Goal: Task Accomplishment & Management: Manage account settings

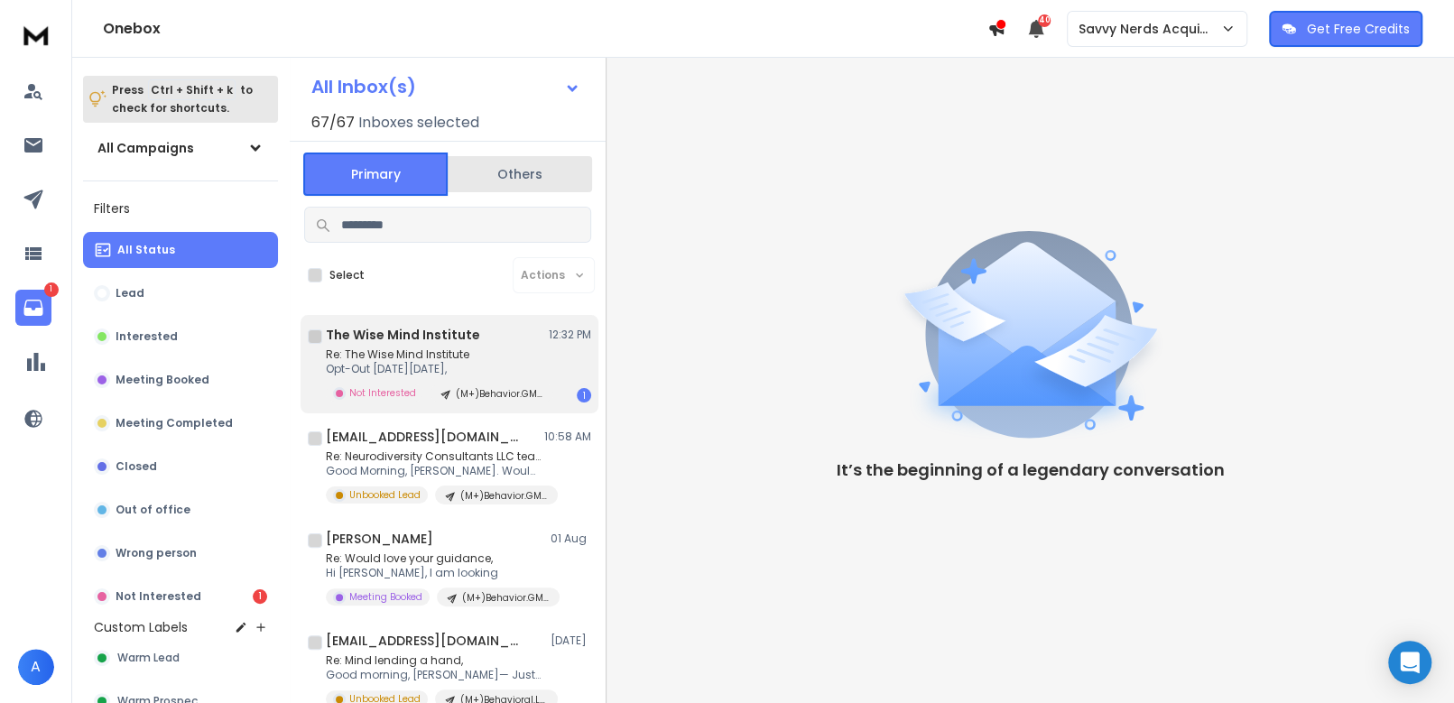
click at [473, 340] on h1 "The Wise Mind Institute" at bounding box center [403, 335] width 154 height 18
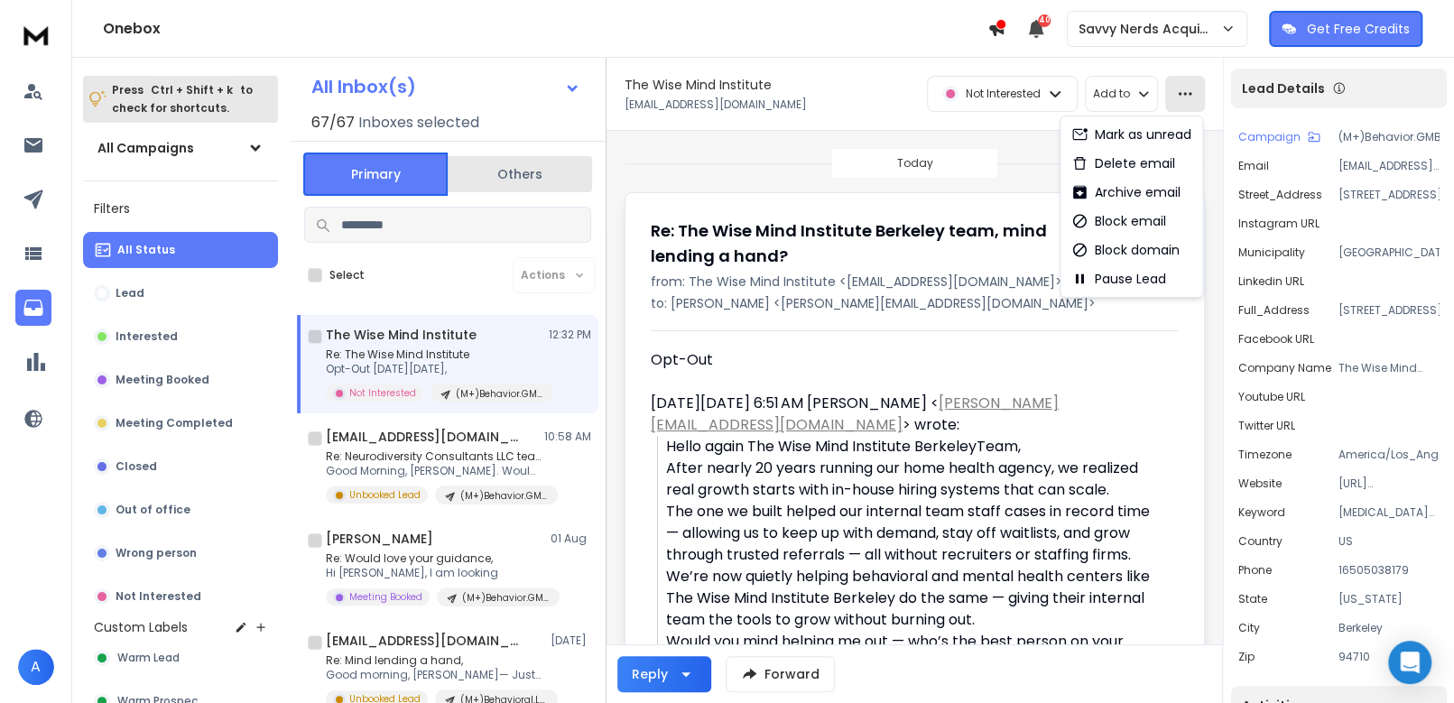
click at [1191, 97] on icon "button" at bounding box center [1185, 94] width 16 height 16
click at [1155, 218] on div "Block email" at bounding box center [1118, 221] width 95 height 18
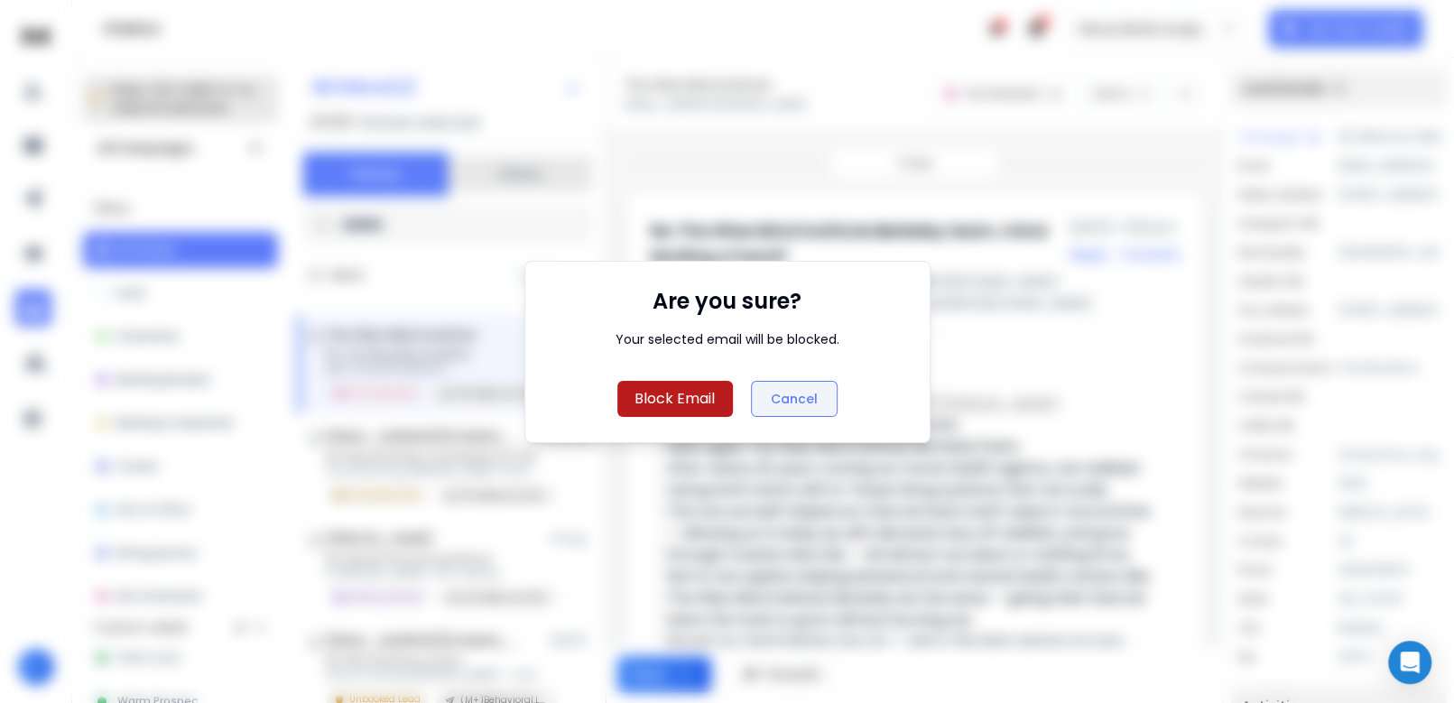
click at [631, 408] on button "Block Email" at bounding box center [674, 399] width 115 height 36
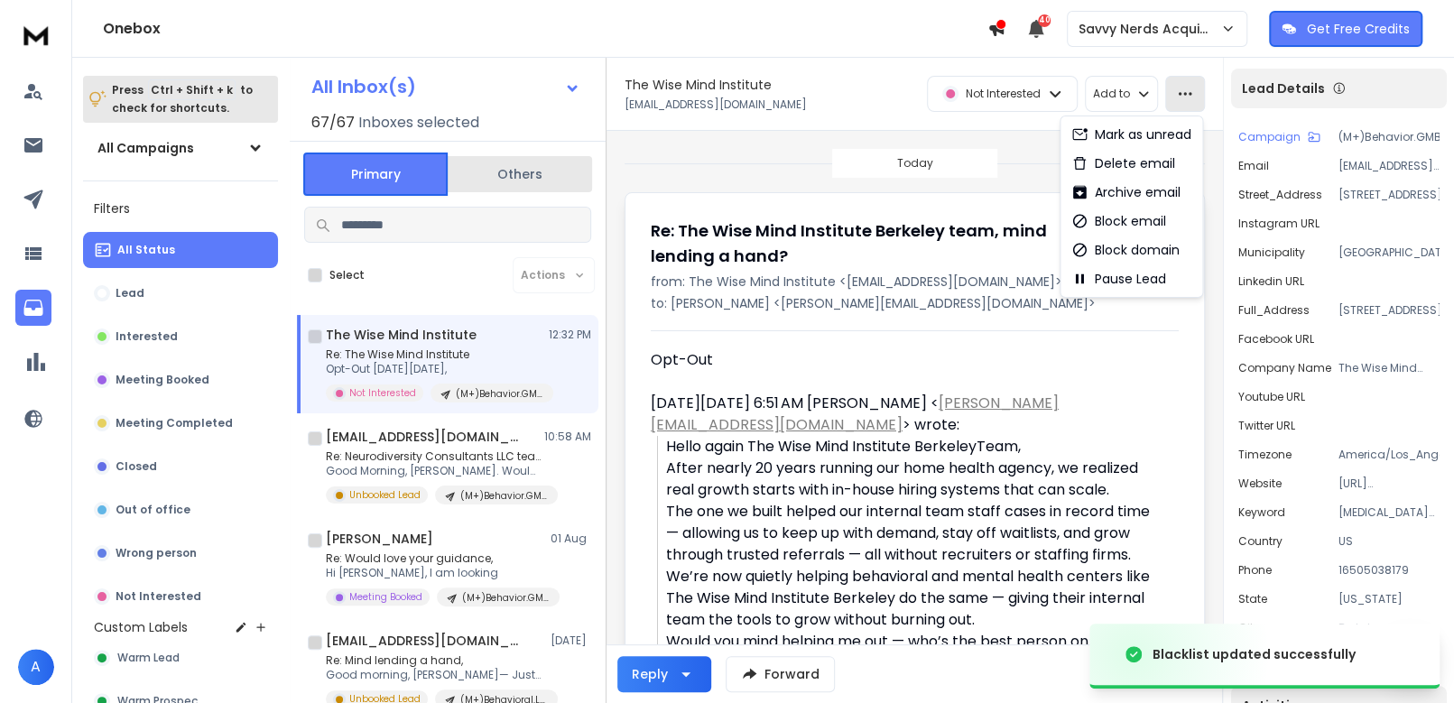
click at [1178, 102] on button "button" at bounding box center [1185, 94] width 40 height 36
click at [1148, 200] on div "Archive email" at bounding box center [1125, 192] width 109 height 18
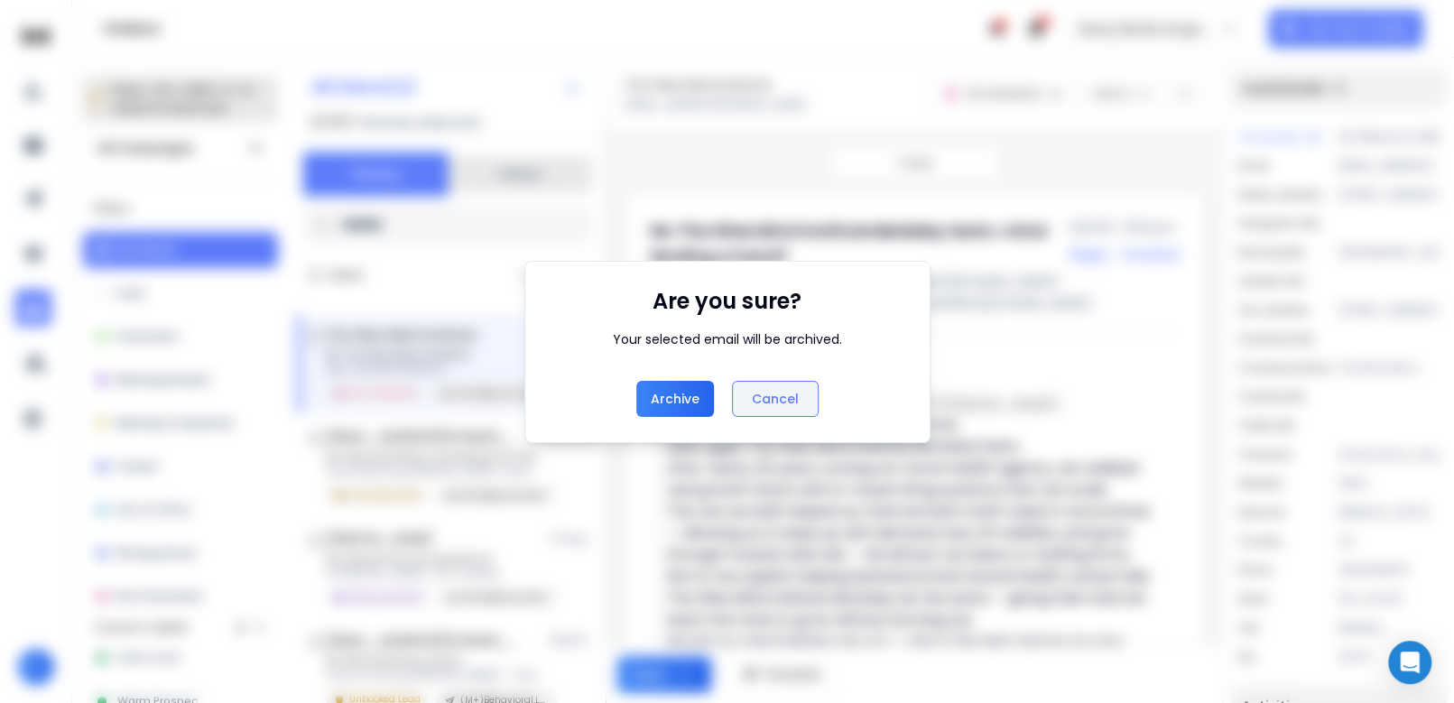
click at [675, 385] on button "archive" at bounding box center [675, 399] width 78 height 36
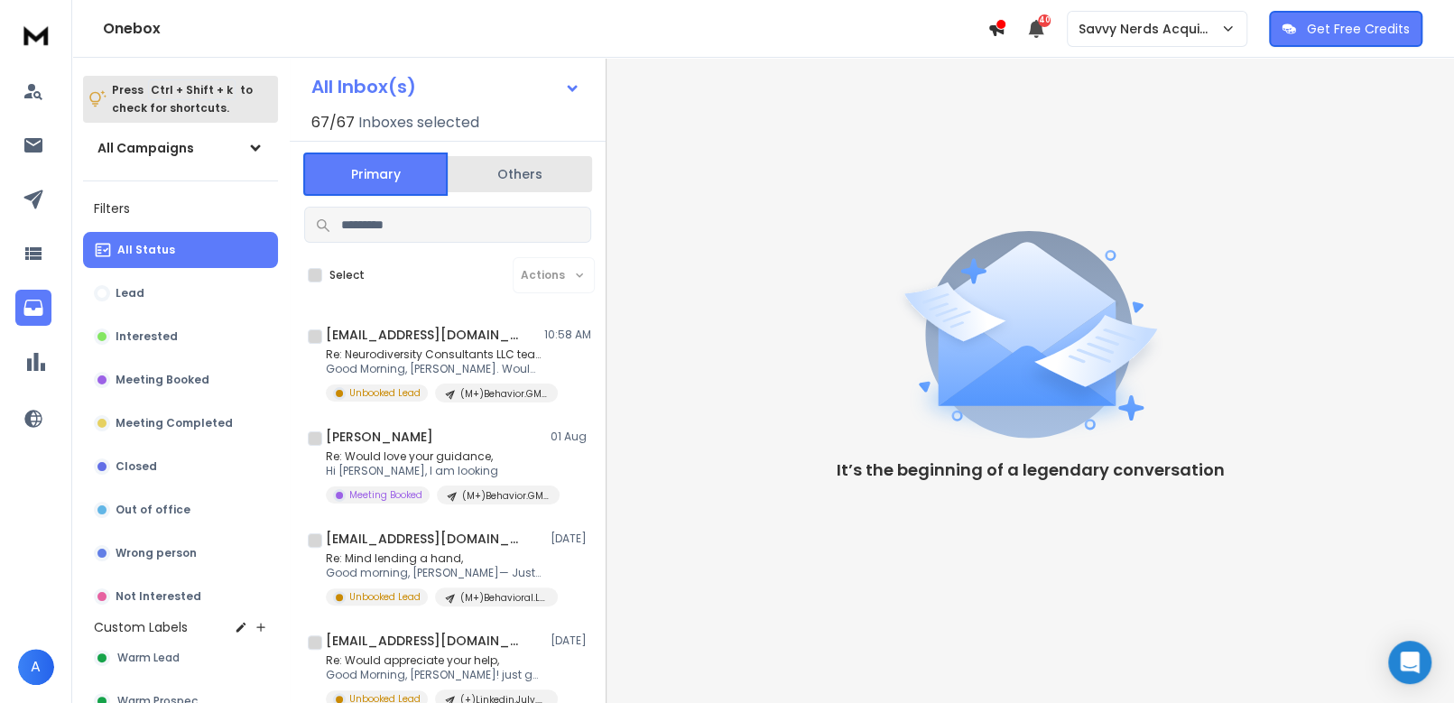
click at [795, 138] on div "It’s the beginning of a legendary conversation" at bounding box center [1029, 356] width 847 height 597
click at [917, 216] on div "It’s the beginning of a legendary conversation" at bounding box center [1029, 356] width 847 height 597
click at [1068, 170] on div "It’s the beginning of a legendary conversation" at bounding box center [1029, 356] width 847 height 597
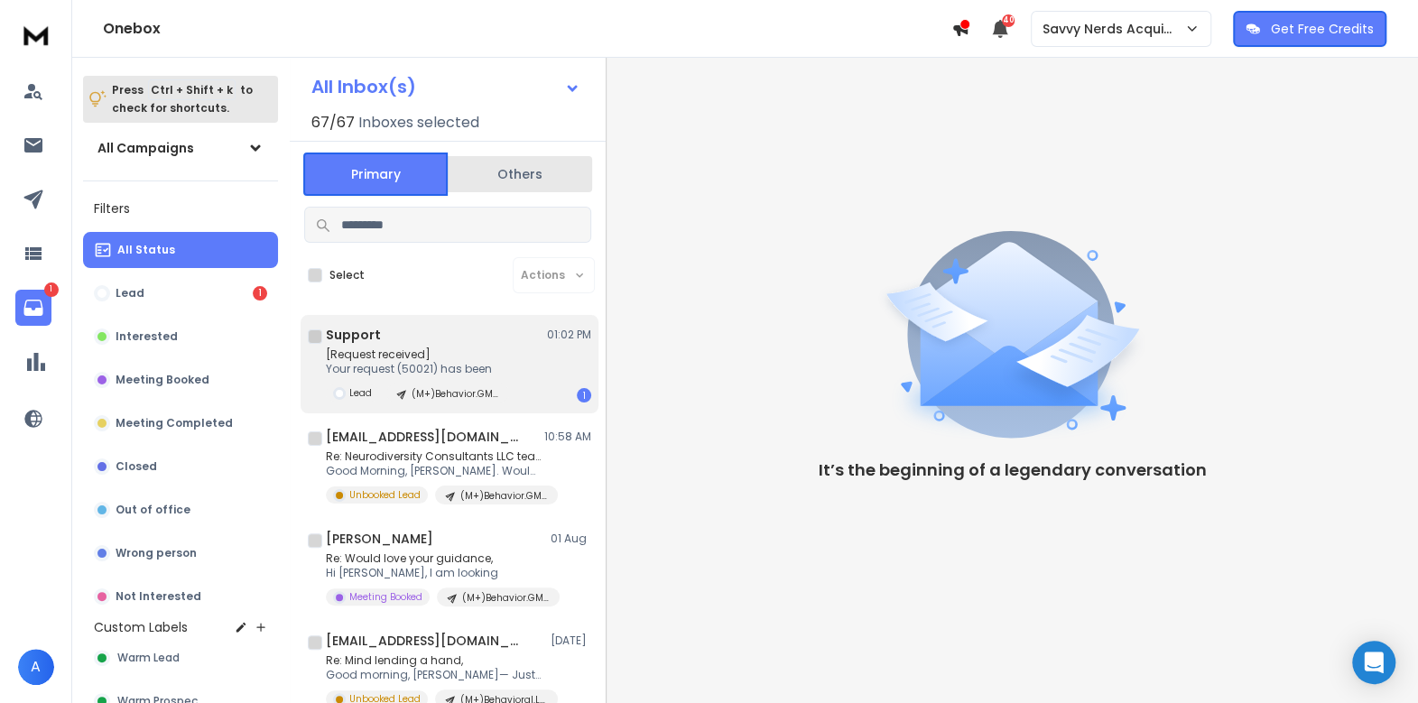
click at [489, 349] on p "[Request received]" at bounding box center [417, 354] width 183 height 14
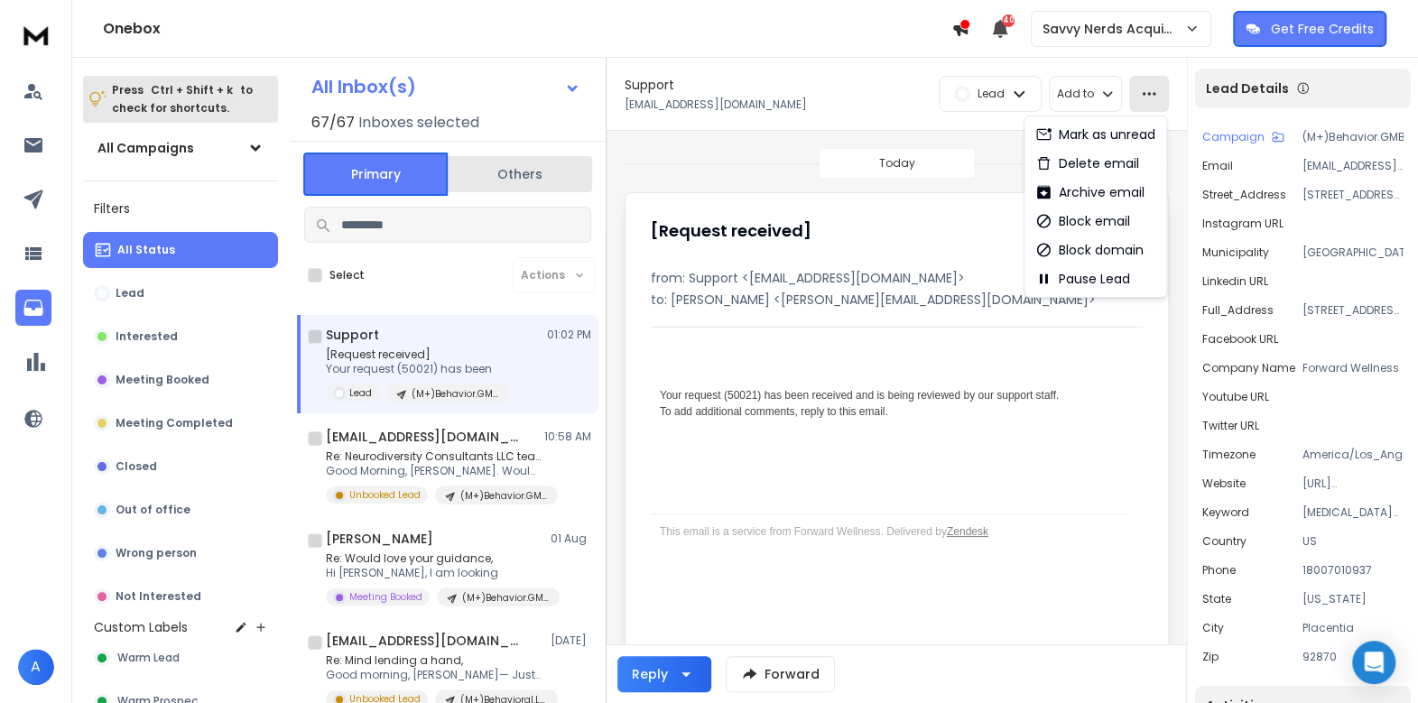
click at [1160, 88] on button "button" at bounding box center [1149, 94] width 40 height 36
click at [1090, 191] on div "Archive email" at bounding box center [1089, 192] width 109 height 18
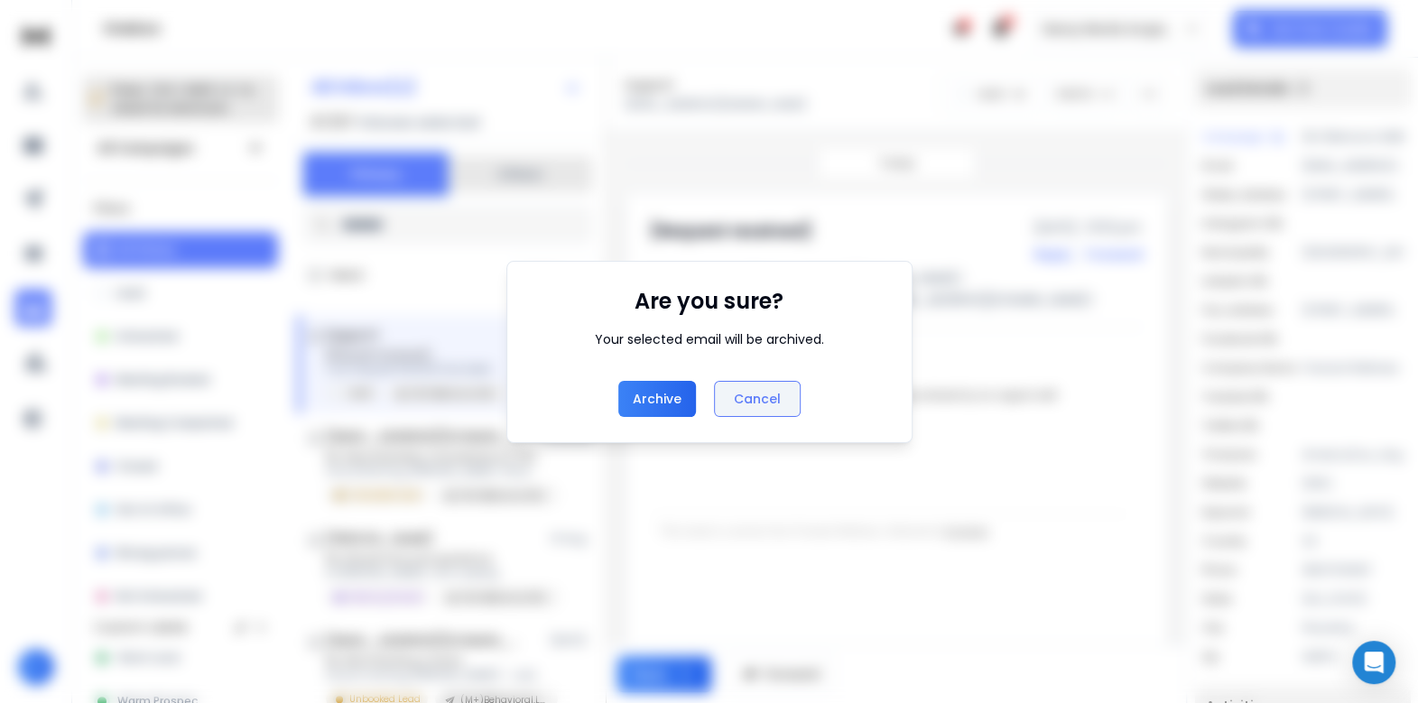
click at [680, 393] on button "archive" at bounding box center [657, 399] width 78 height 36
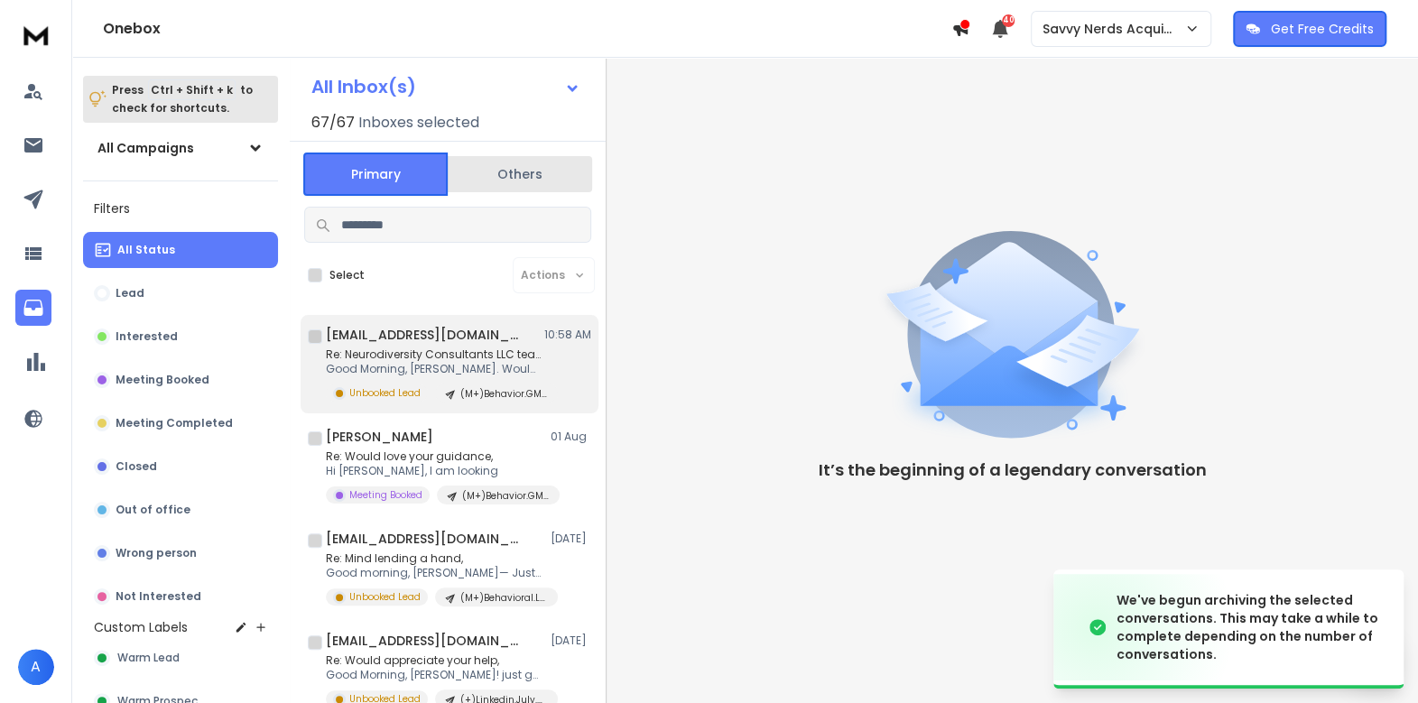
click at [465, 362] on p "Good Morning, [PERSON_NAME]. Would it" at bounding box center [434, 369] width 217 height 14
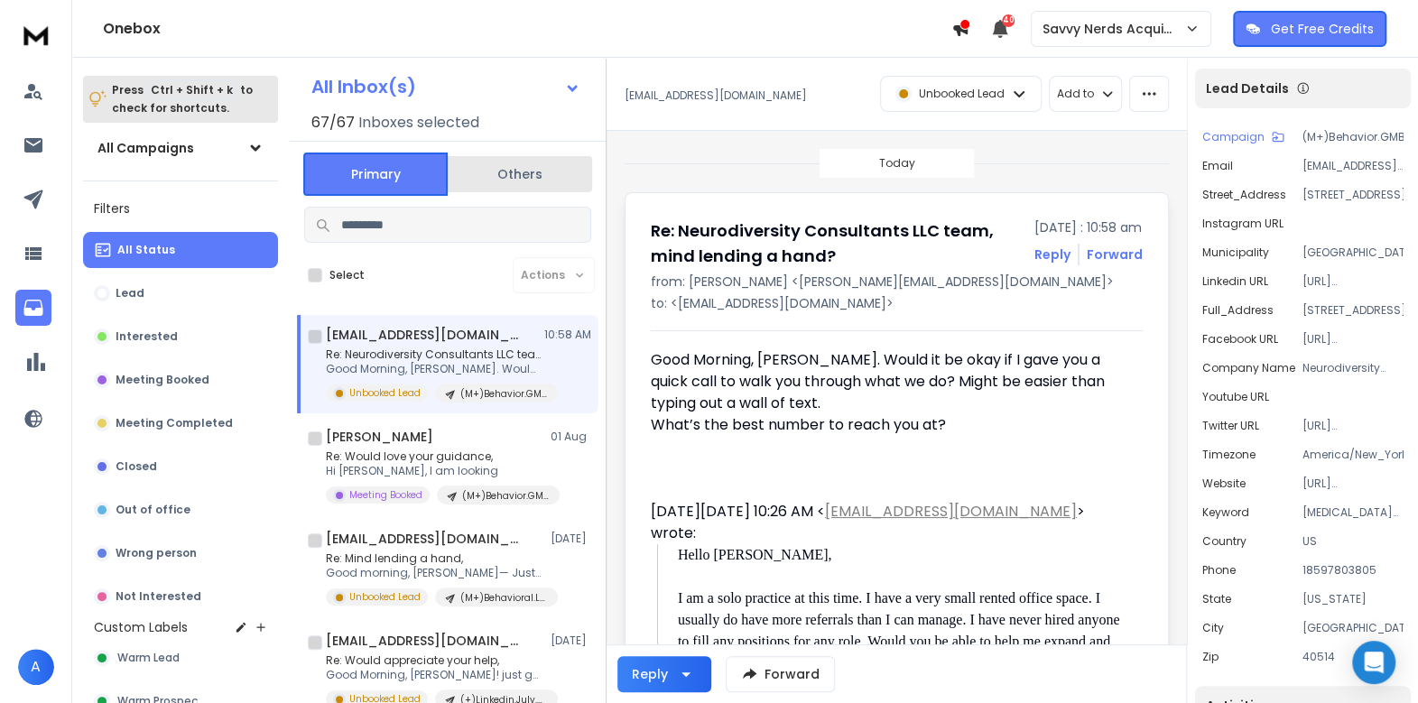
click at [866, 386] on div "Good Morning, Jessica. Would it be okay if I gave you a quick call to walk you …" at bounding box center [889, 381] width 477 height 65
click at [1372, 567] on p "18597803805" at bounding box center [1352, 570] width 101 height 14
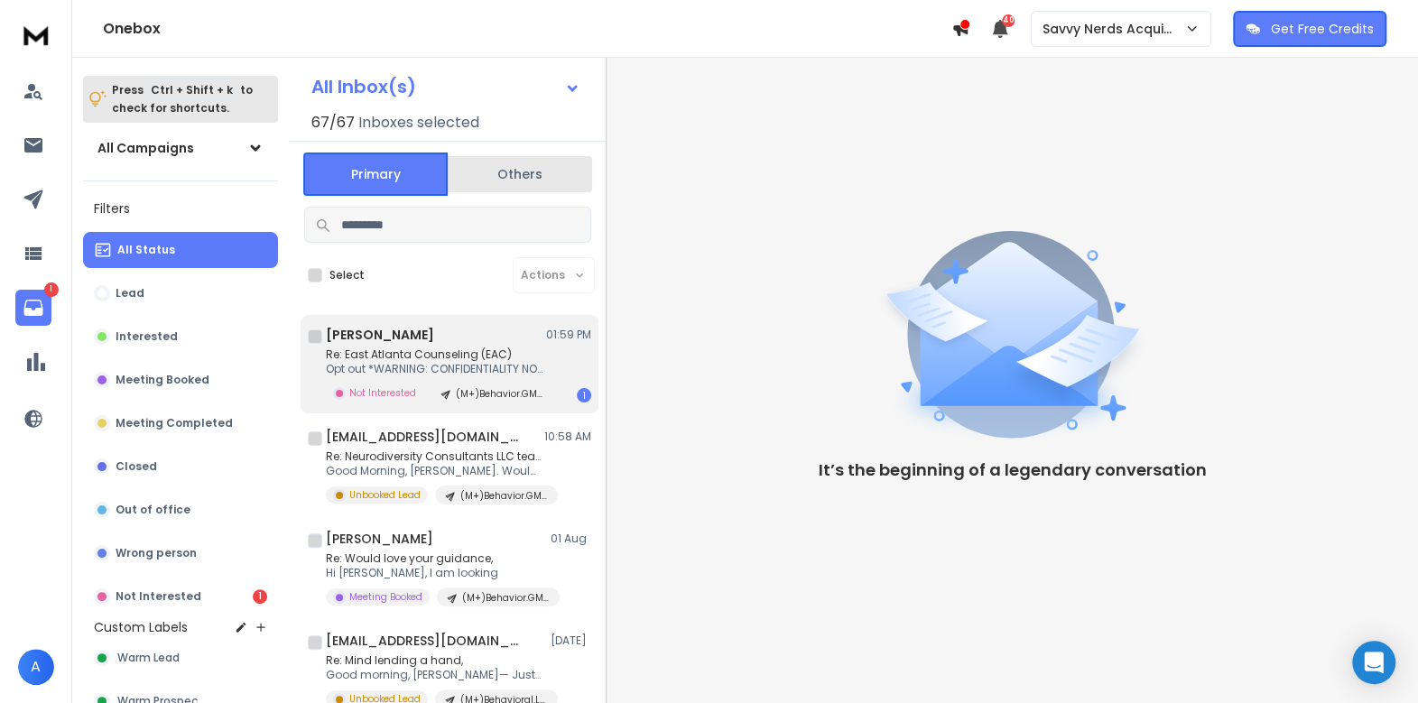
click at [503, 347] on p "Re: East Atlanta Counseling (EAC)" at bounding box center [434, 354] width 217 height 14
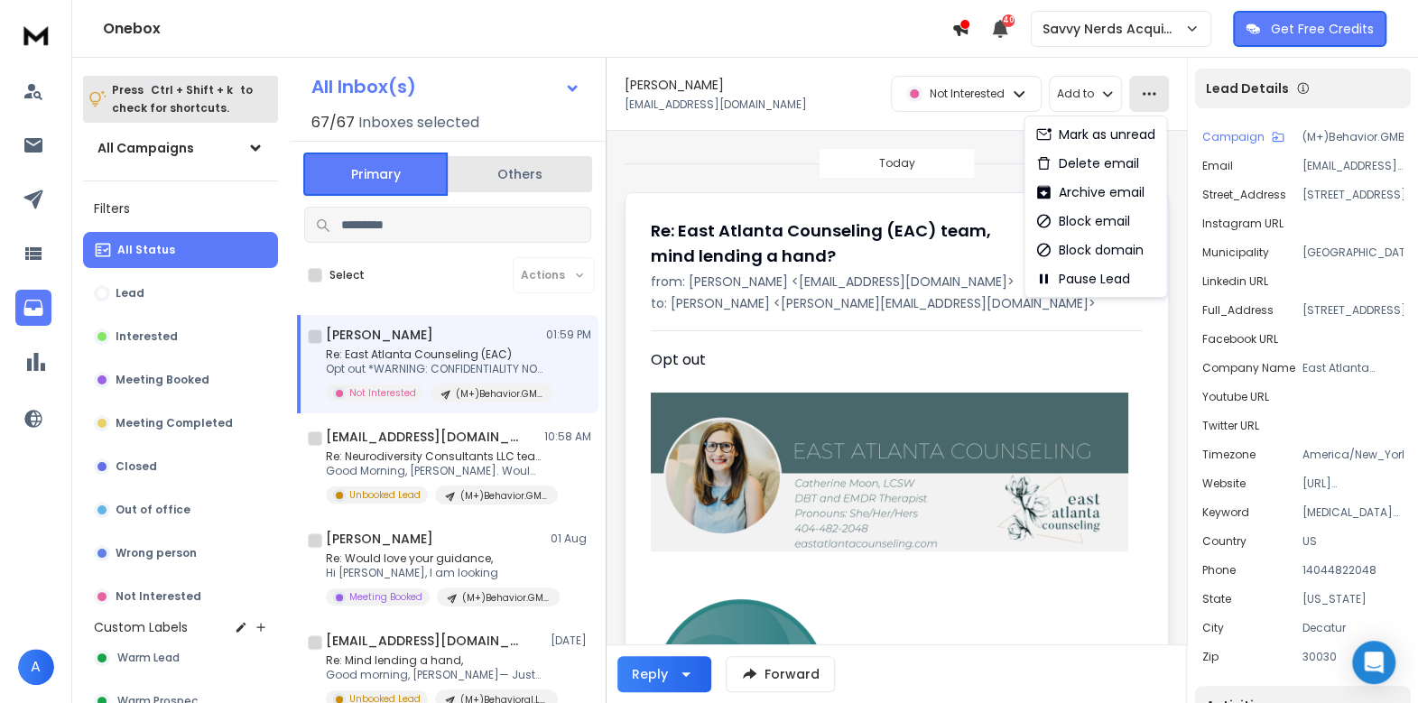
click at [1155, 87] on icon "button" at bounding box center [1149, 94] width 16 height 16
click at [1110, 217] on div "Block email" at bounding box center [1082, 221] width 95 height 18
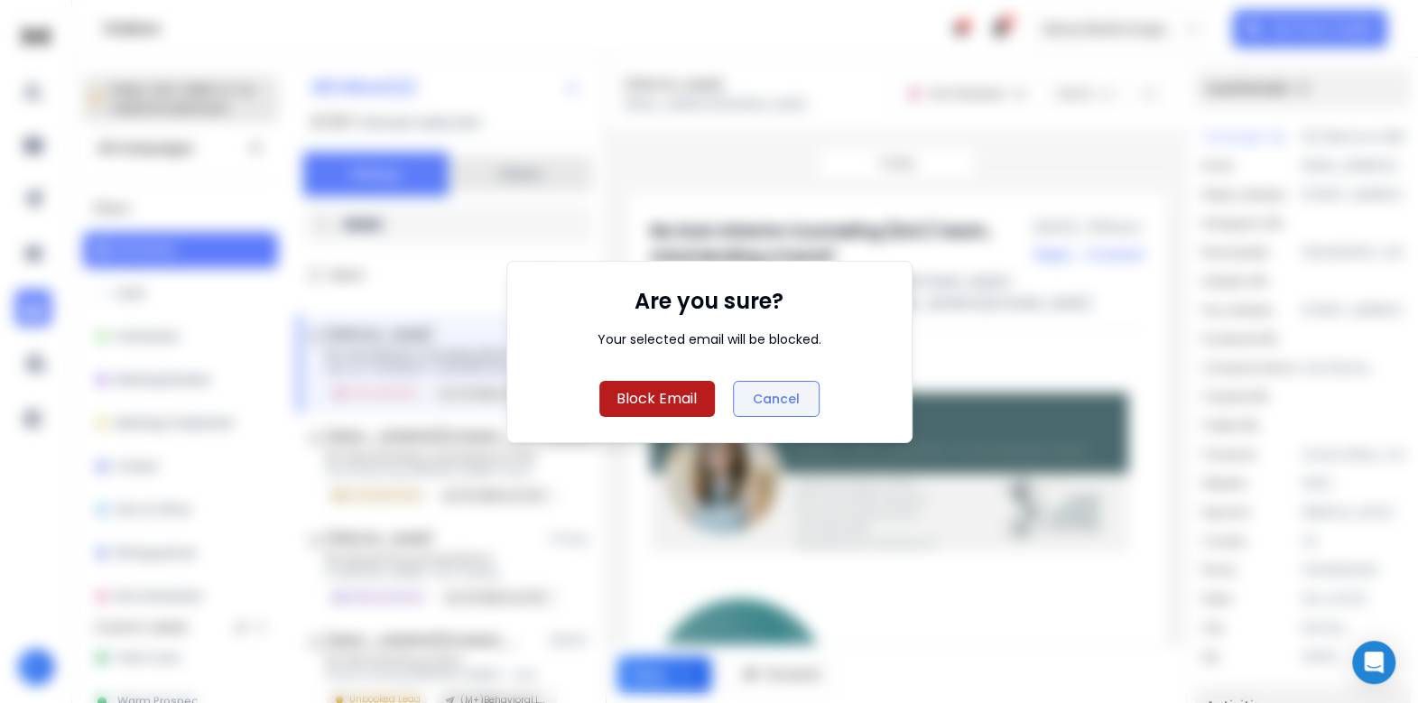
click at [678, 385] on button "Block Email" at bounding box center [656, 399] width 115 height 36
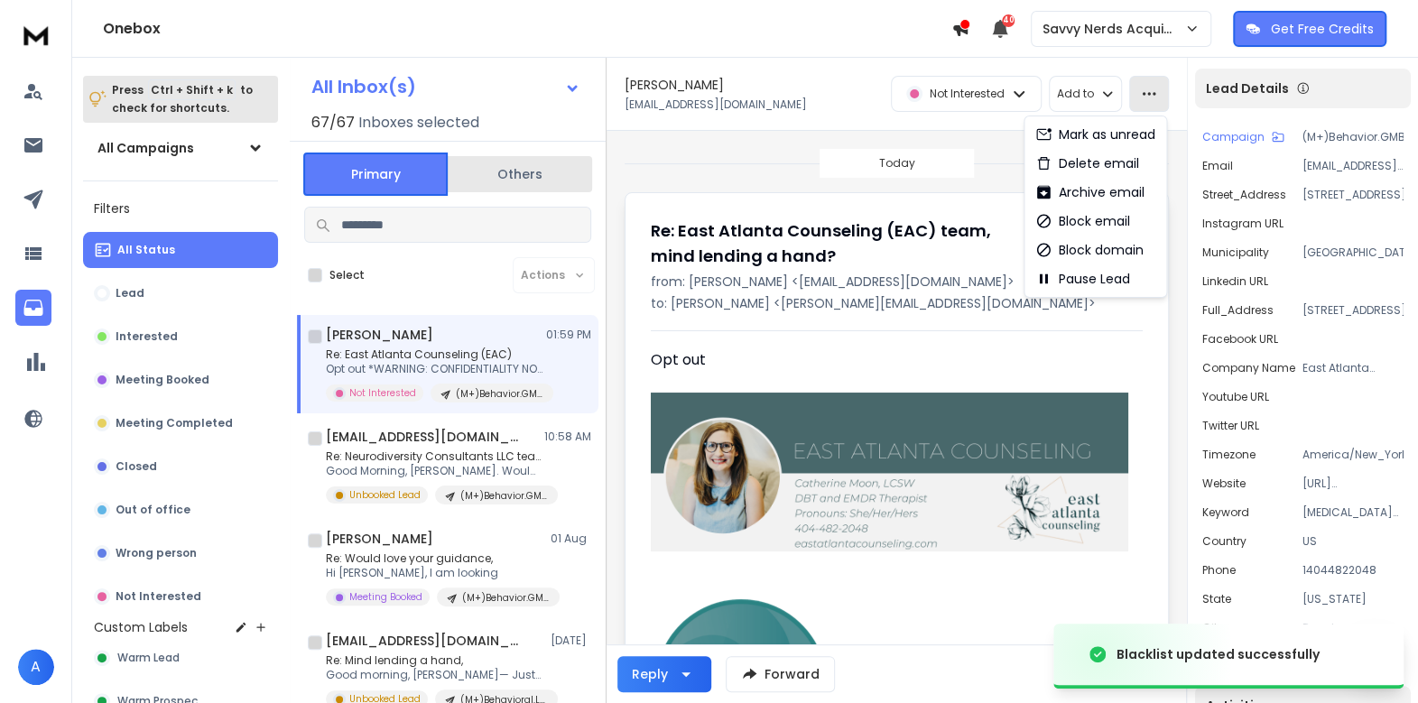
click at [1148, 102] on button "button" at bounding box center [1149, 94] width 40 height 36
click at [1076, 179] on div "Archive email" at bounding box center [1095, 192] width 134 height 29
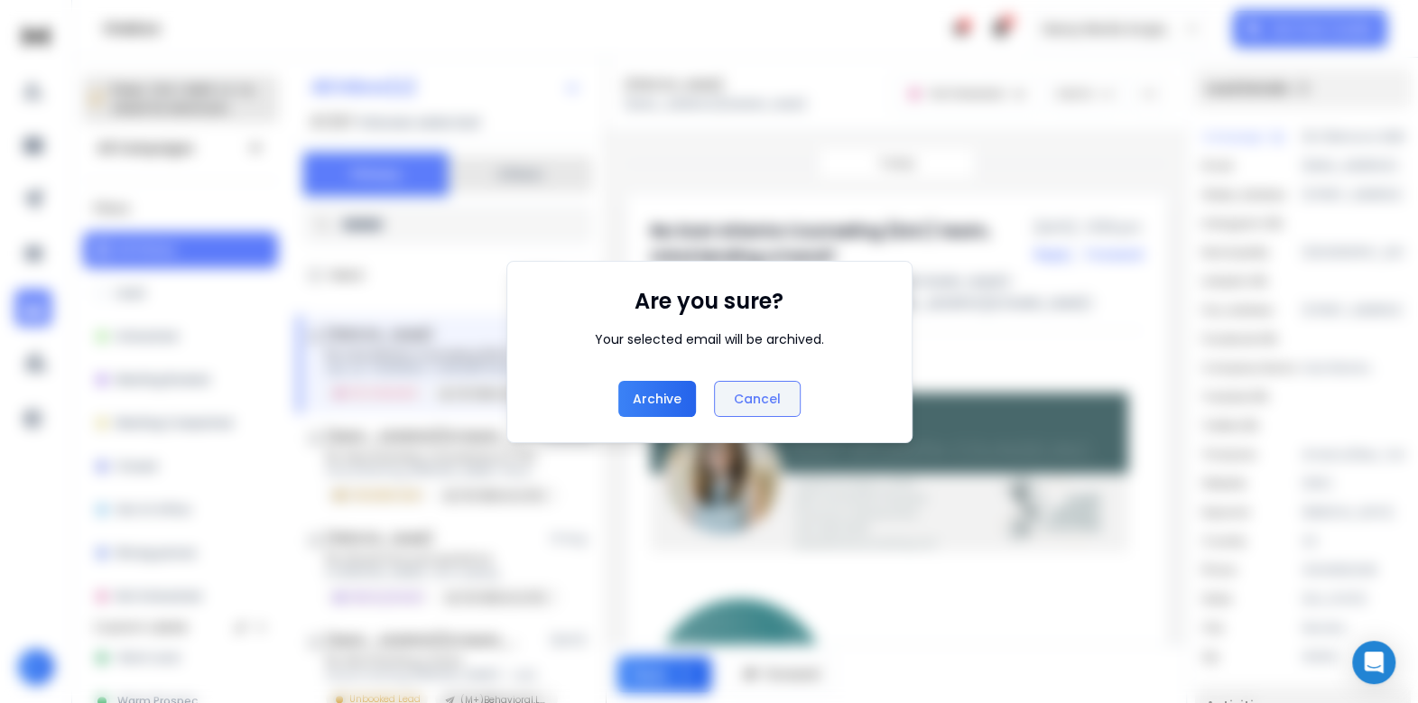
click at [661, 401] on p "archive" at bounding box center [657, 399] width 49 height 18
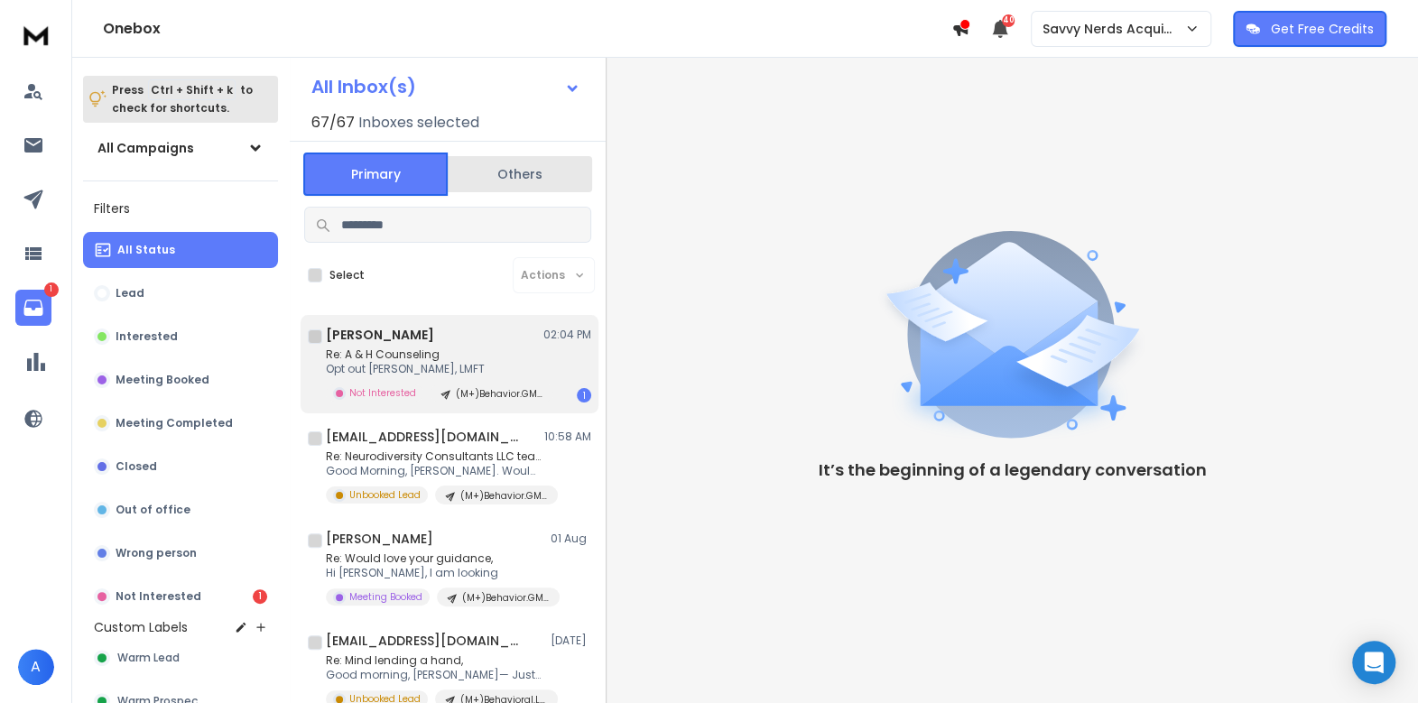
click at [504, 346] on div "[PERSON_NAME] 02:04 PM Re: A & H Counseling Opt out [PERSON_NAME], LMFT Not Int…" at bounding box center [458, 364] width 265 height 77
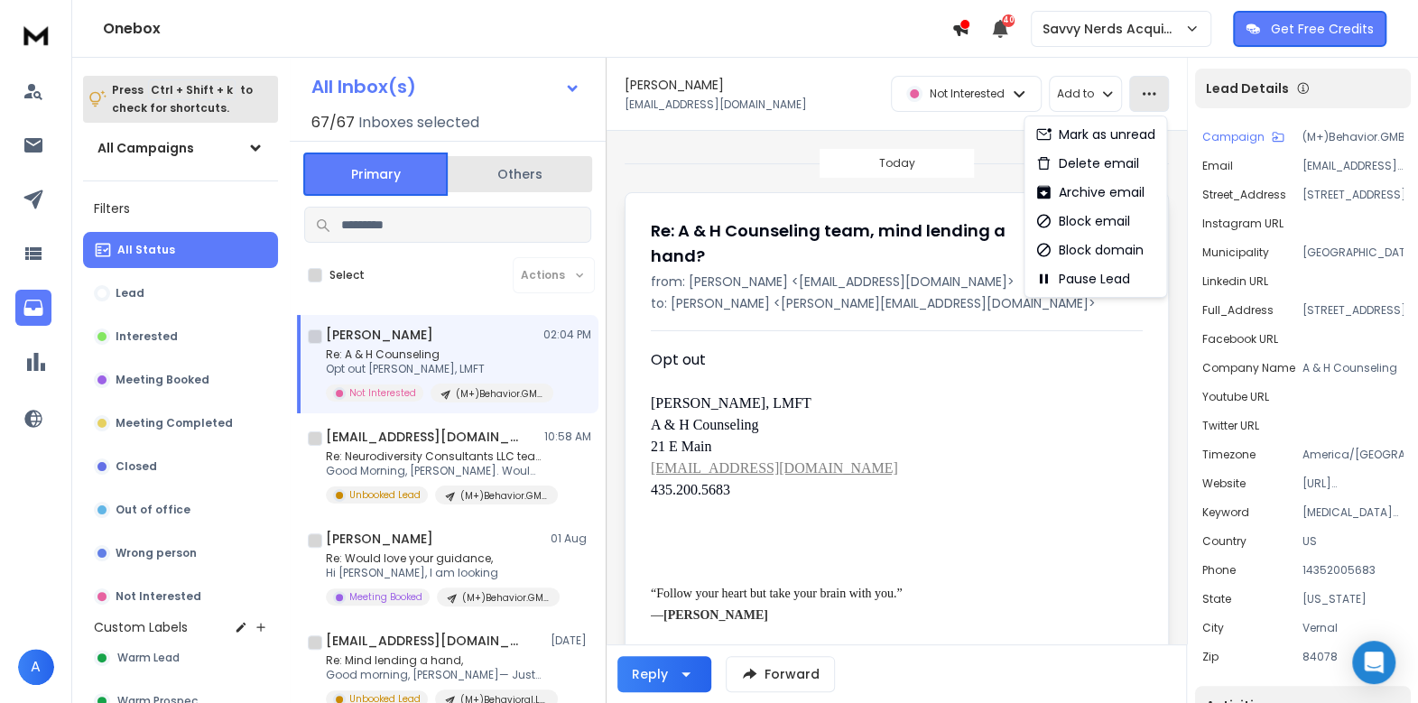
click at [1148, 97] on icon "button" at bounding box center [1149, 94] width 16 height 16
click at [1122, 217] on div "Block email" at bounding box center [1082, 221] width 95 height 18
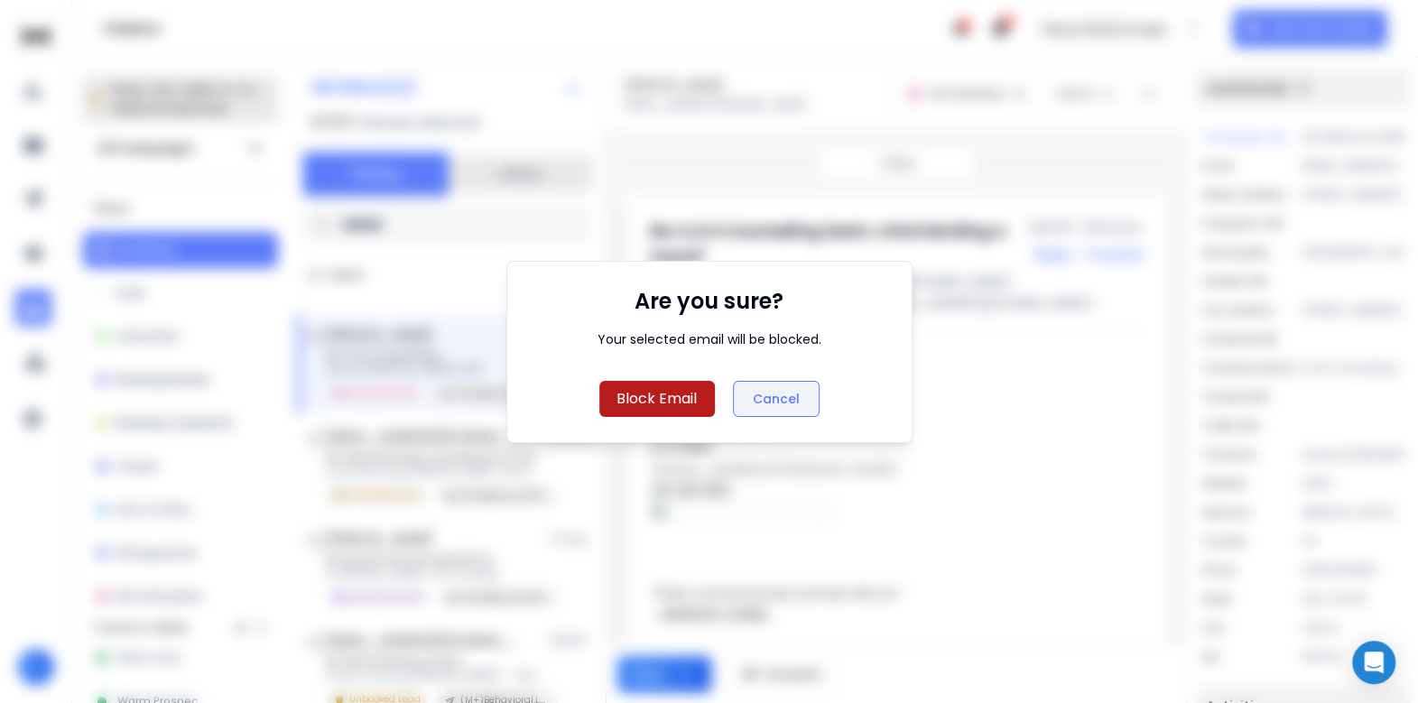
click at [646, 393] on button "Block Email" at bounding box center [656, 399] width 115 height 36
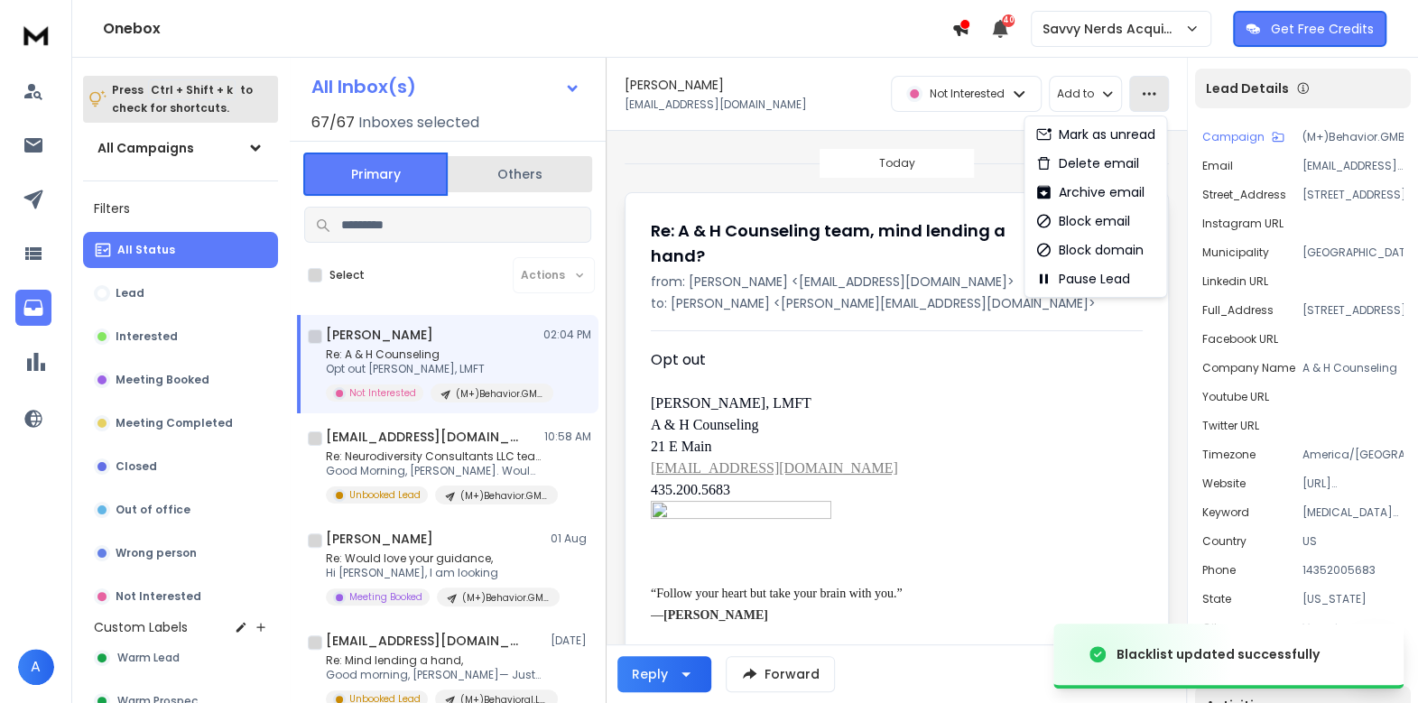
click at [1149, 91] on icon "button" at bounding box center [1149, 94] width 16 height 16
click at [1095, 183] on div "Archive email" at bounding box center [1089, 192] width 109 height 18
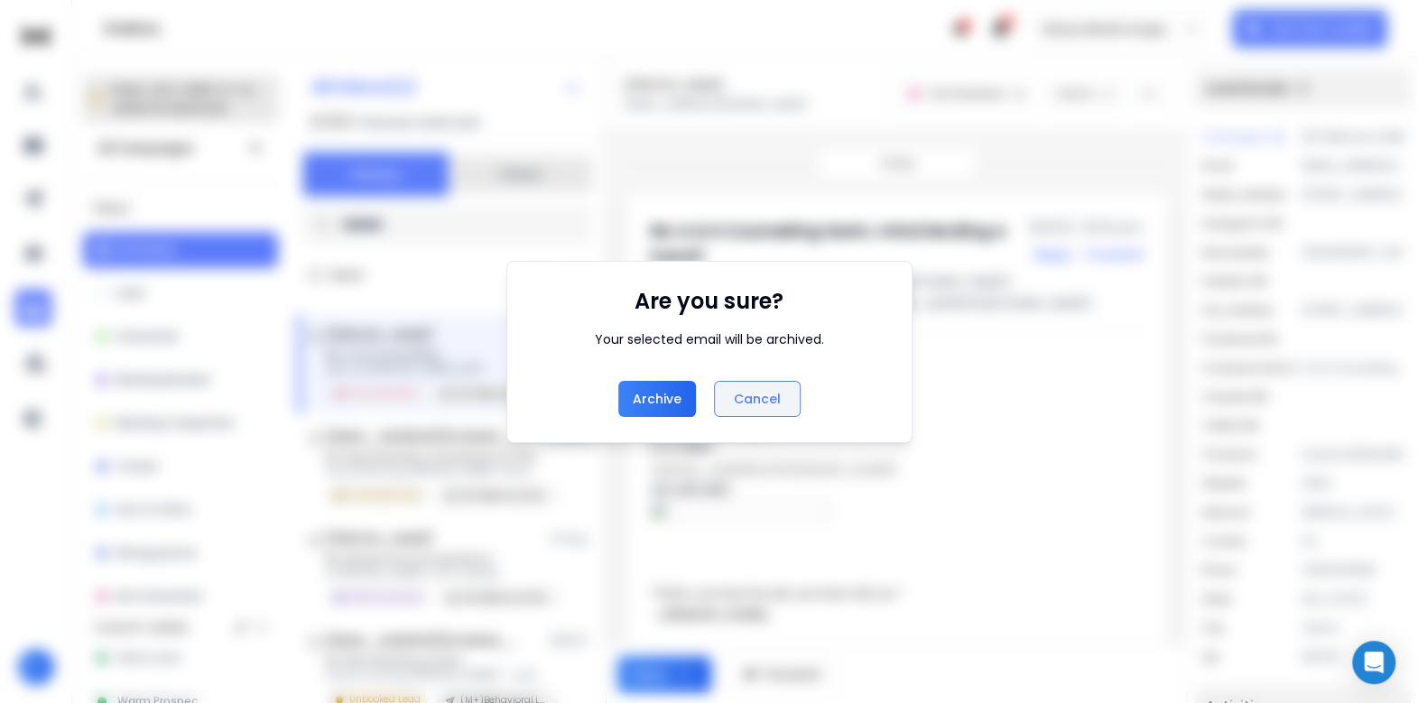
click at [673, 395] on p "archive" at bounding box center [657, 399] width 49 height 18
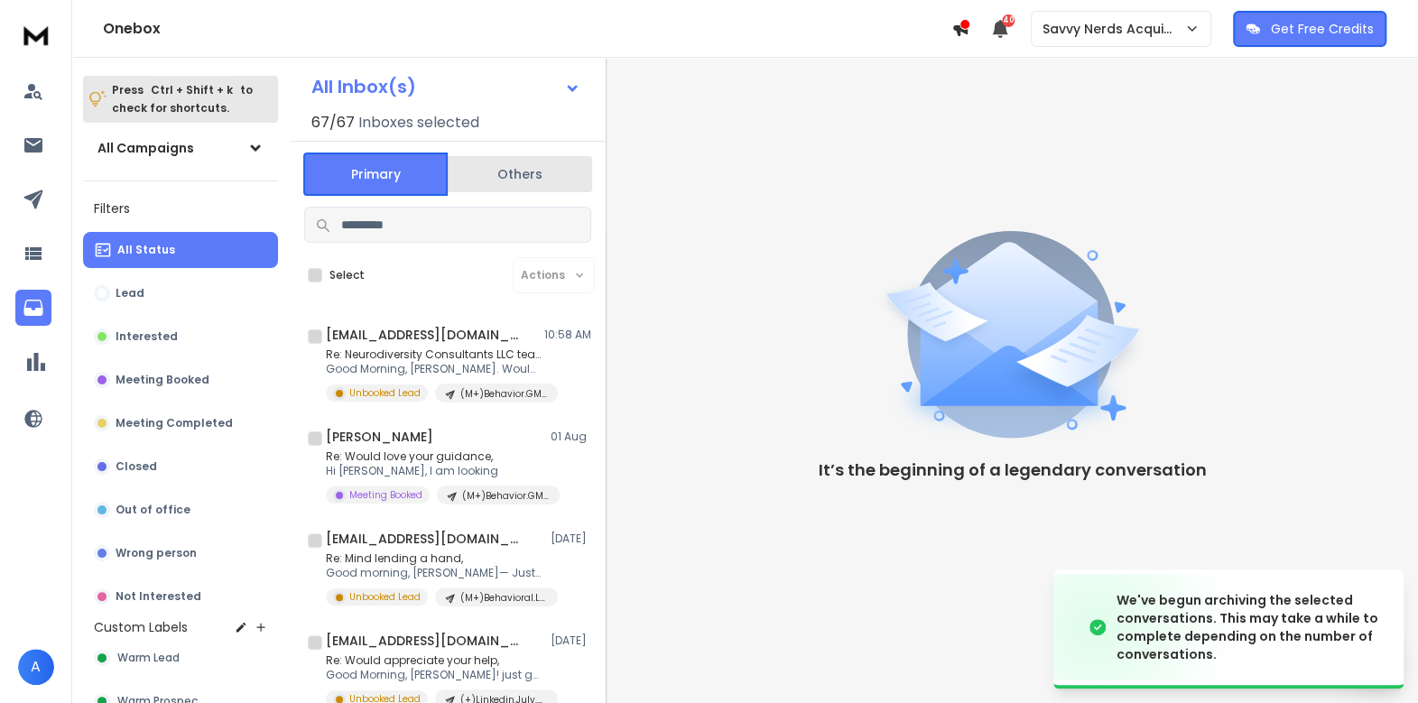
click at [817, 286] on div "It’s the beginning of a legendary conversation" at bounding box center [1011, 356] width 811 height 597
